Goal: Task Accomplishment & Management: Use online tool/utility

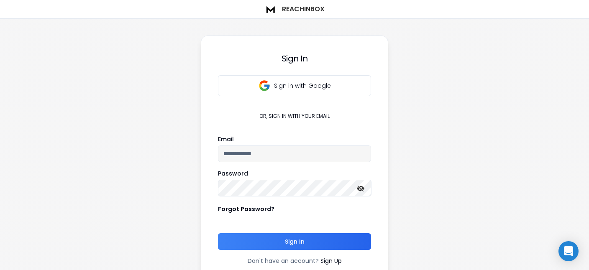
click at [264, 152] on input "email" at bounding box center [294, 154] width 153 height 17
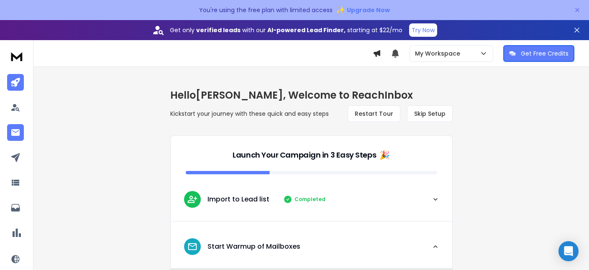
click at [19, 136] on icon at bounding box center [15, 133] width 10 height 10
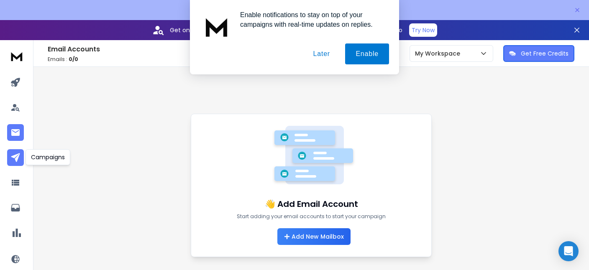
click at [15, 159] on icon at bounding box center [15, 157] width 9 height 9
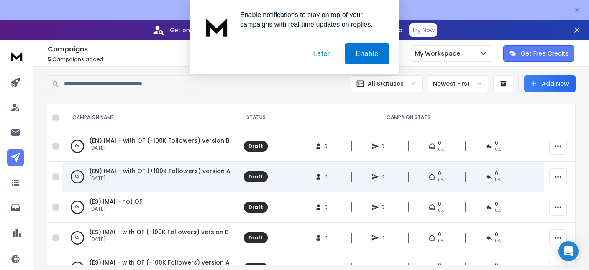
scroll to position [24, 0]
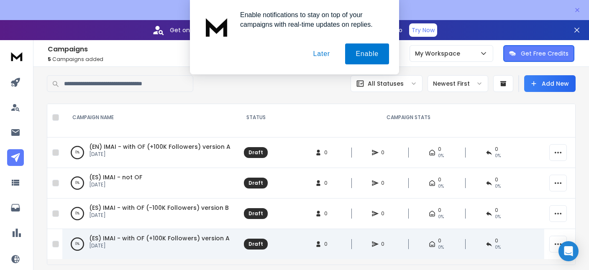
click at [158, 238] on span "(ES) IMAI - with OF (+100K Followers) version A" at bounding box center [159, 238] width 141 height 8
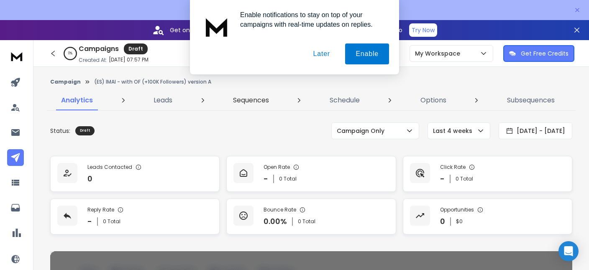
click at [244, 103] on p "Sequences" at bounding box center [251, 100] width 36 height 10
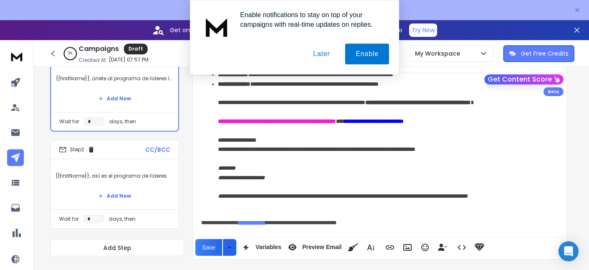
scroll to position [81, 0]
click at [523, 80] on button "Get Content Score" at bounding box center [524, 79] width 79 height 10
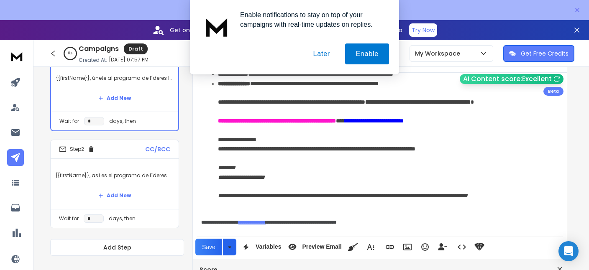
scroll to position [159, 0]
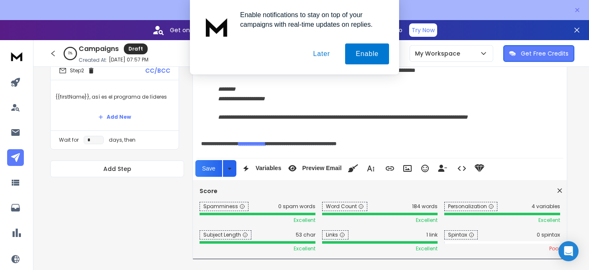
click at [320, 58] on button "Later" at bounding box center [322, 54] width 38 height 21
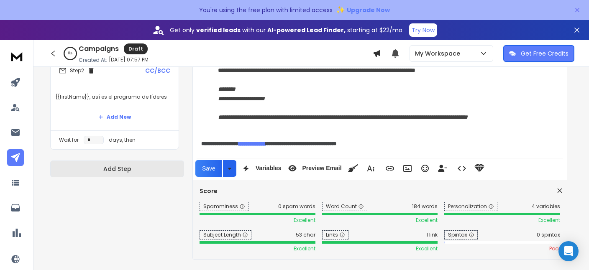
click at [113, 167] on button "Add Step" at bounding box center [117, 169] width 134 height 17
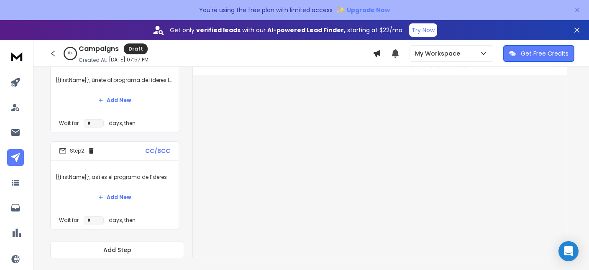
scroll to position [78, 0]
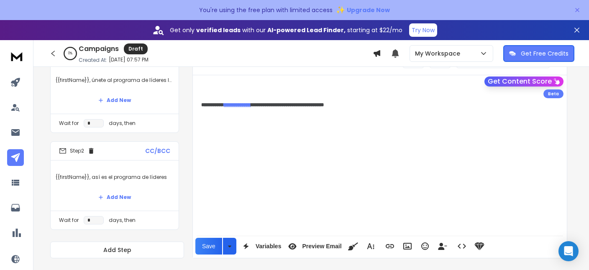
click at [266, 117] on div "**********" at bounding box center [380, 154] width 374 height 159
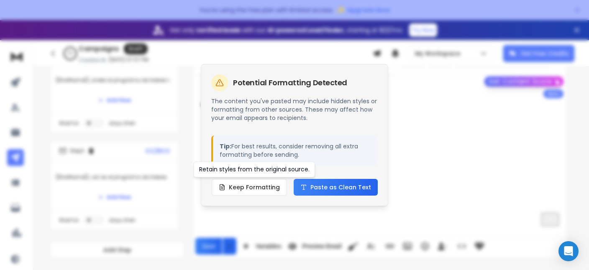
click at [324, 185] on button "Paste as Clean Text" at bounding box center [336, 187] width 84 height 17
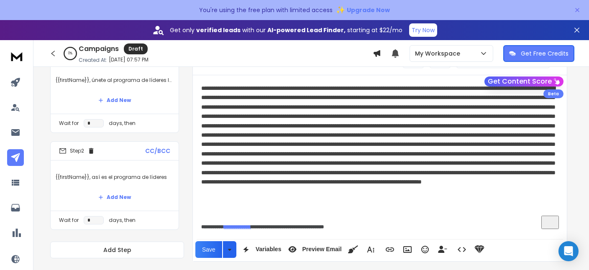
click at [522, 82] on button "Get Content Score" at bounding box center [524, 82] width 79 height 10
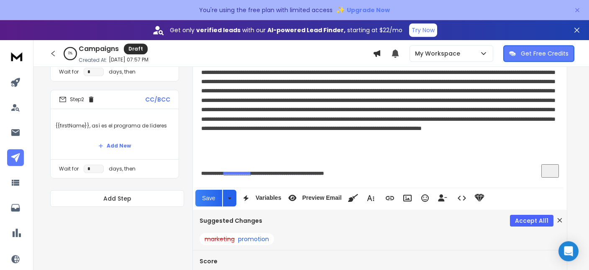
scroll to position [200, 0]
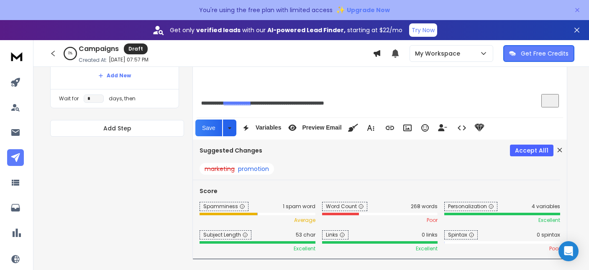
drag, startPoint x: 202, startPoint y: 141, endPoint x: 477, endPoint y: 100, distance: 278.9
click at [477, 100] on div "**********" at bounding box center [380, 35] width 375 height 162
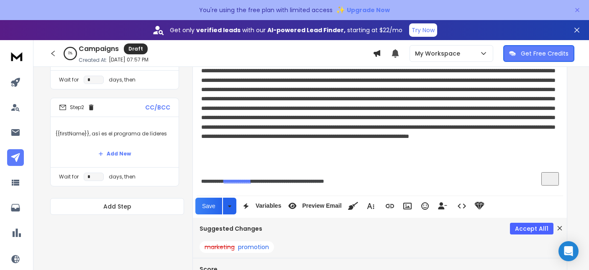
scroll to position [23, 0]
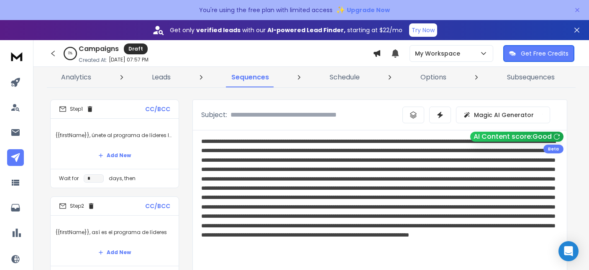
click at [523, 135] on button "AI Content score: Good" at bounding box center [516, 137] width 93 height 10
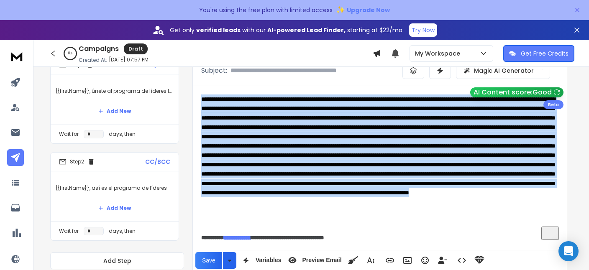
scroll to position [0, 0]
drag, startPoint x: 454, startPoint y: 219, endPoint x: 164, endPoint y: 84, distance: 319.8
click at [193, 86] on div "**********" at bounding box center [380, 167] width 375 height 162
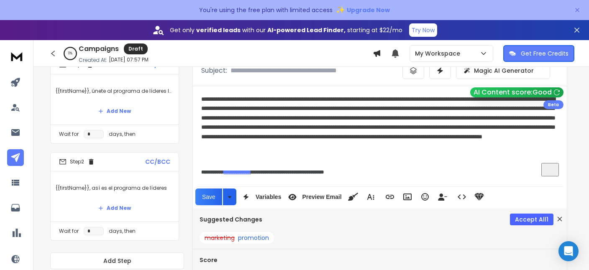
click at [503, 95] on button "AI Content score: Good" at bounding box center [516, 92] width 93 height 10
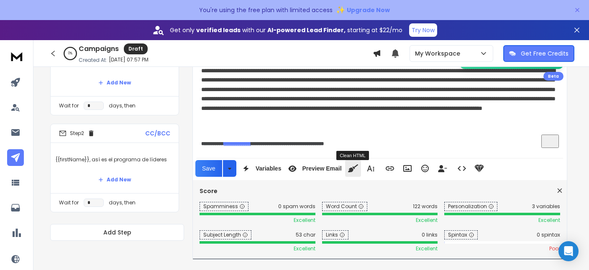
scroll to position [51, 0]
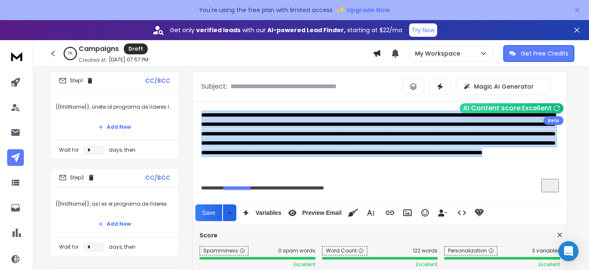
drag, startPoint x: 308, startPoint y: 176, endPoint x: 198, endPoint y: 114, distance: 126.7
click at [198, 114] on div "**********" at bounding box center [380, 151] width 375 height 99
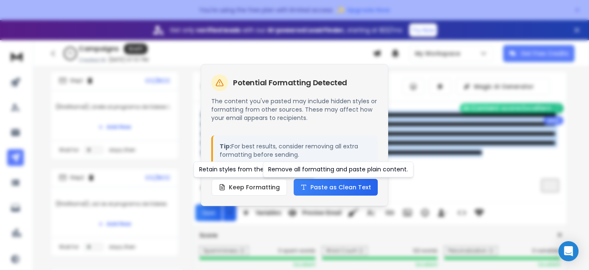
click at [336, 188] on button "Paste as Clean Text" at bounding box center [336, 187] width 84 height 17
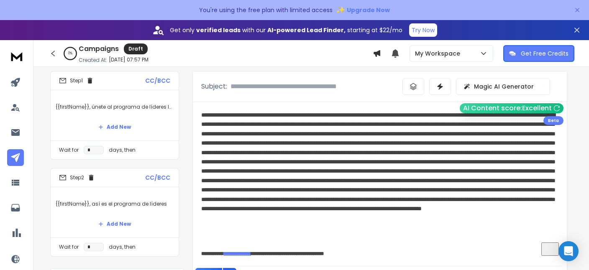
click at [498, 108] on button "AI Content score: Excellent" at bounding box center [512, 108] width 104 height 10
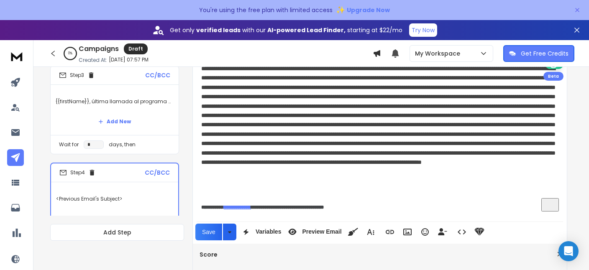
scroll to position [171, 0]
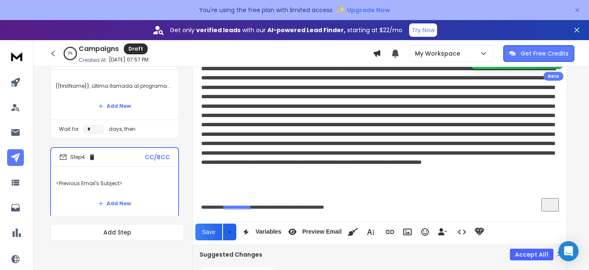
click at [125, 178] on p "<Previous Email's Subject>" at bounding box center [114, 183] width 117 height 23
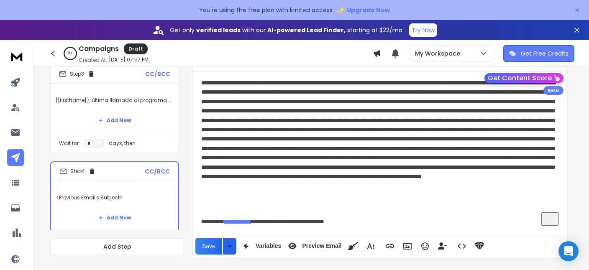
scroll to position [81, 0]
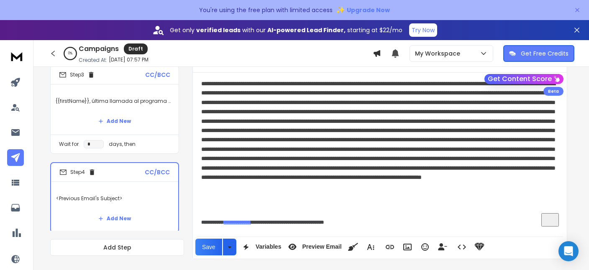
click at [520, 79] on button "Get Content Score" at bounding box center [524, 79] width 79 height 10
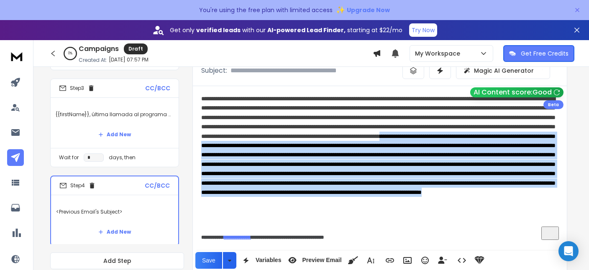
scroll to position [0, 0]
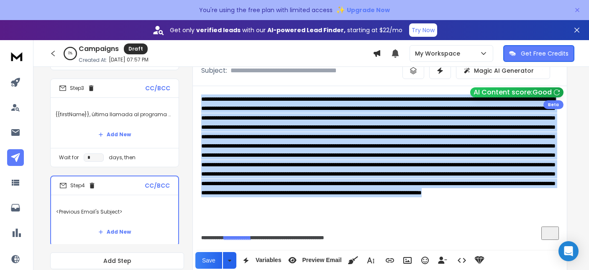
drag, startPoint x: 547, startPoint y: 219, endPoint x: 200, endPoint y: 98, distance: 367.7
click at [200, 98] on div "**********" at bounding box center [380, 167] width 375 height 162
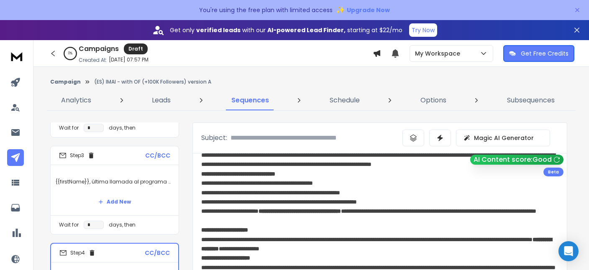
click at [513, 158] on button "AI Content score: Good" at bounding box center [516, 160] width 93 height 10
click at [163, 104] on p "Leads" at bounding box center [161, 100] width 19 height 10
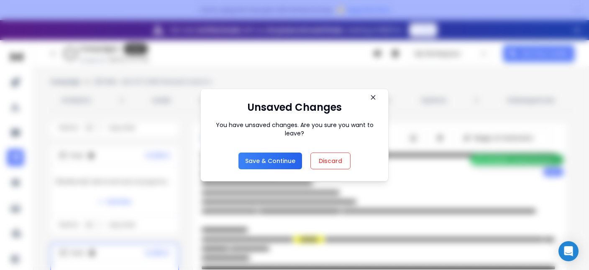
click at [328, 157] on button "Discard" at bounding box center [331, 161] width 40 height 17
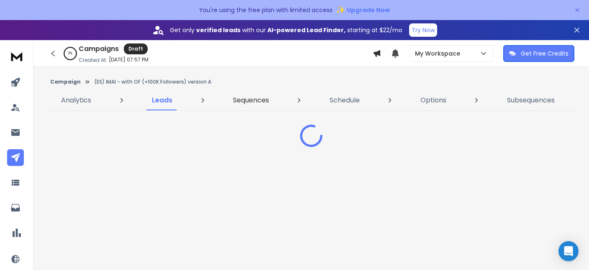
click at [233, 95] on link "Sequences" at bounding box center [251, 100] width 46 height 20
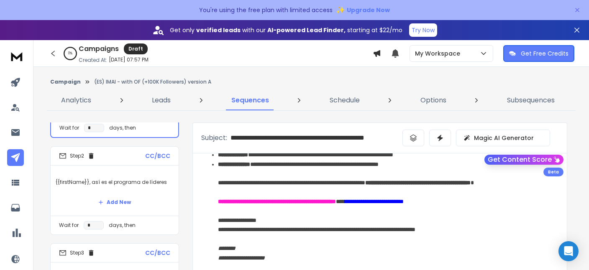
scroll to position [81, 0]
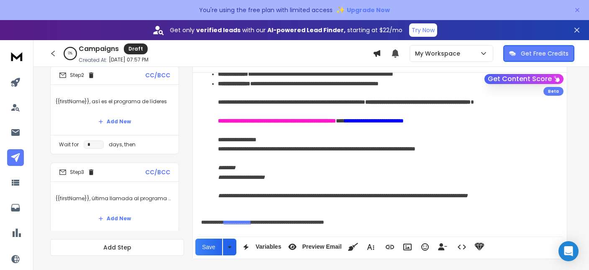
click at [522, 78] on button "Get Content Score" at bounding box center [524, 79] width 79 height 10
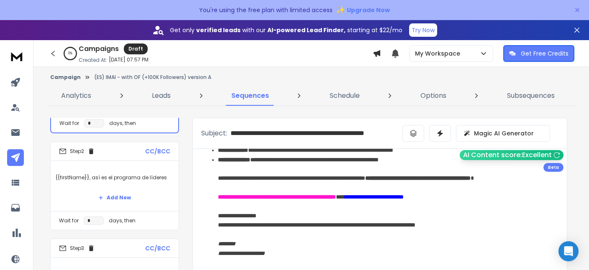
scroll to position [0, 0]
